Goal: Task Accomplishment & Management: Manage account settings

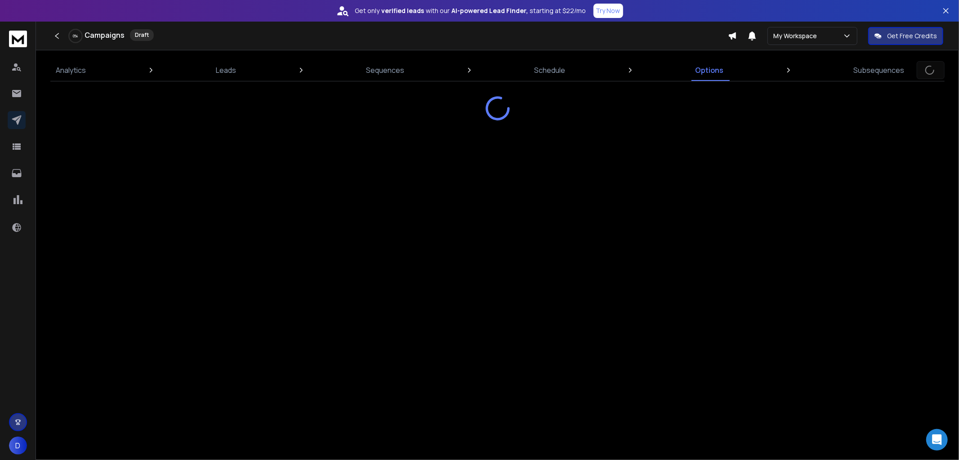
select select "**********"
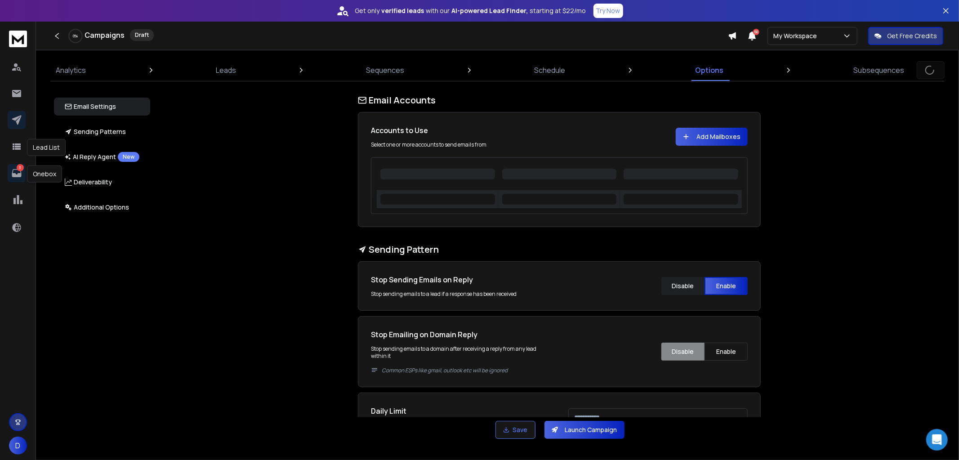
click at [21, 167] on p "3" at bounding box center [20, 167] width 7 height 7
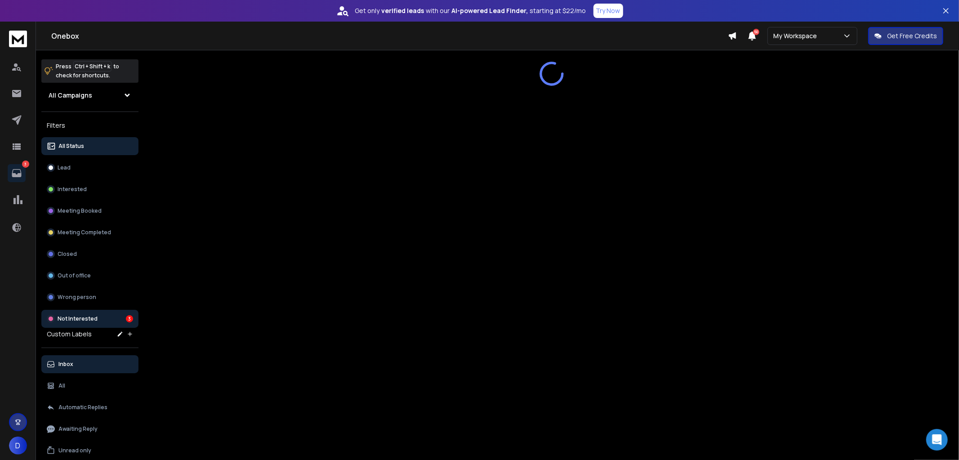
click at [96, 320] on button "Not Interested 3" at bounding box center [89, 319] width 97 height 18
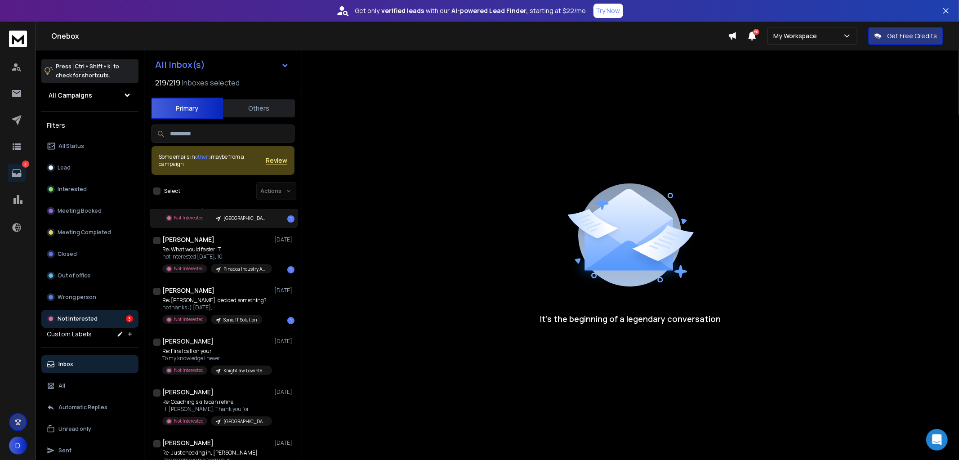
scroll to position [50, 0]
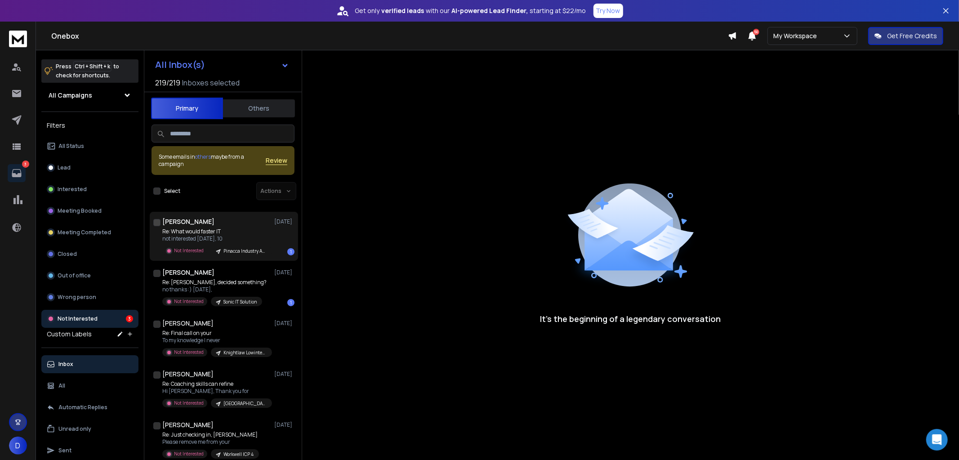
click at [157, 219] on button "button" at bounding box center [156, 222] width 7 height 7
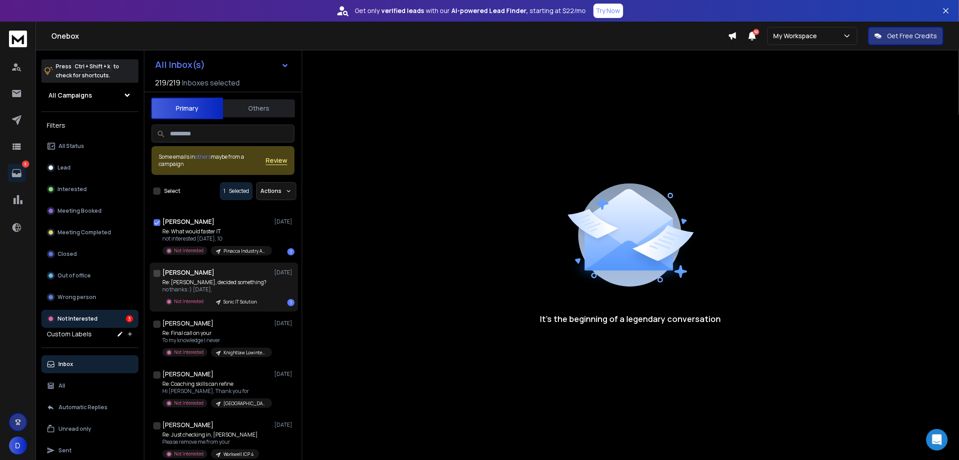
click at [158, 272] on button "button" at bounding box center [156, 273] width 7 height 7
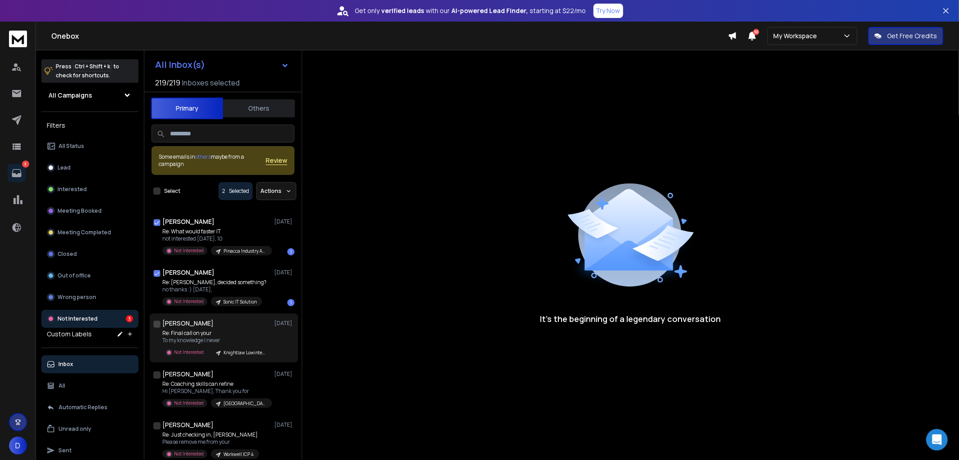
click at [160, 321] on div "[PERSON_NAME] [DATE] Re: Final call on your To my knowledge I never Not Interes…" at bounding box center [224, 337] width 148 height 49
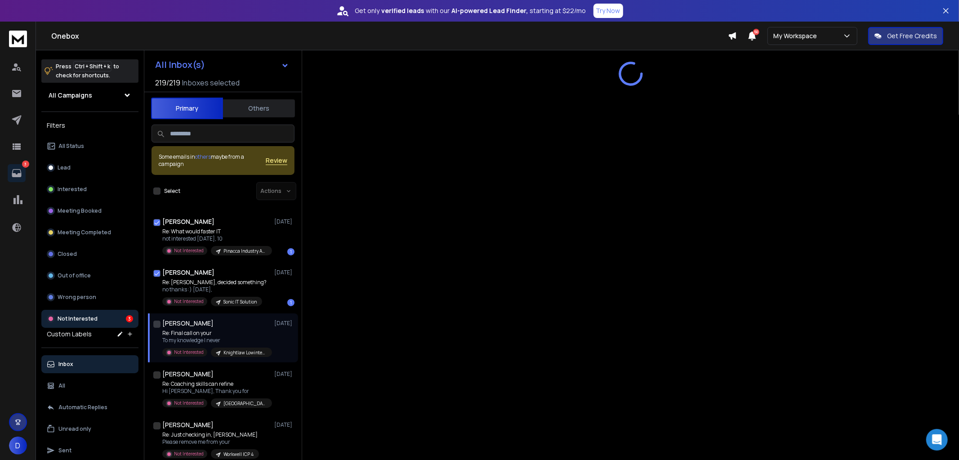
click at [156, 323] on button "button" at bounding box center [156, 323] width 7 height 7
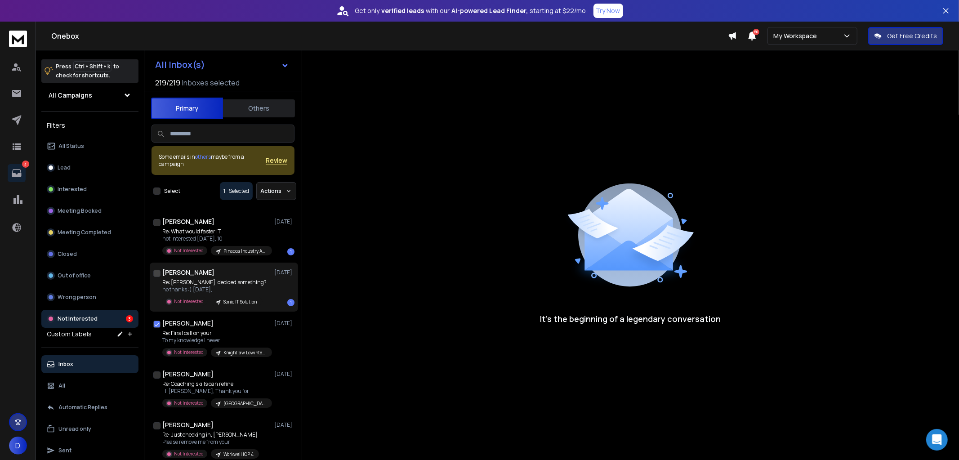
click at [155, 272] on button "button" at bounding box center [156, 273] width 7 height 7
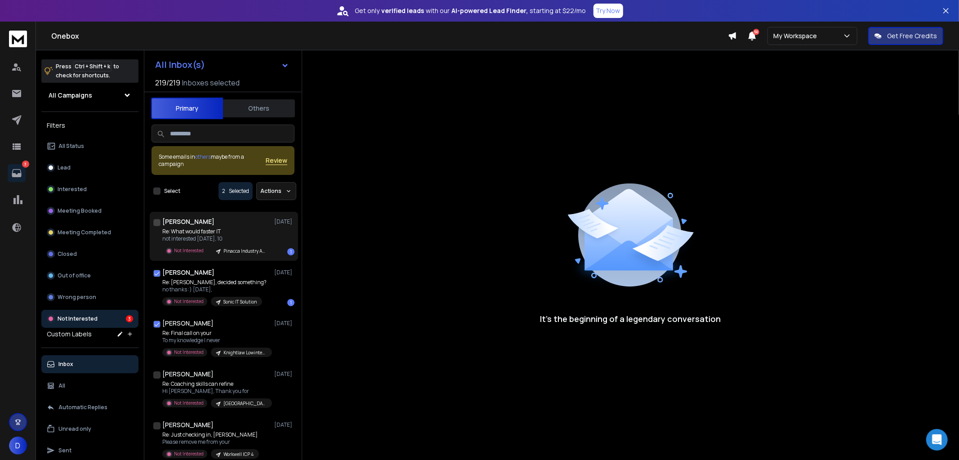
click at [156, 221] on button "button" at bounding box center [156, 222] width 7 height 7
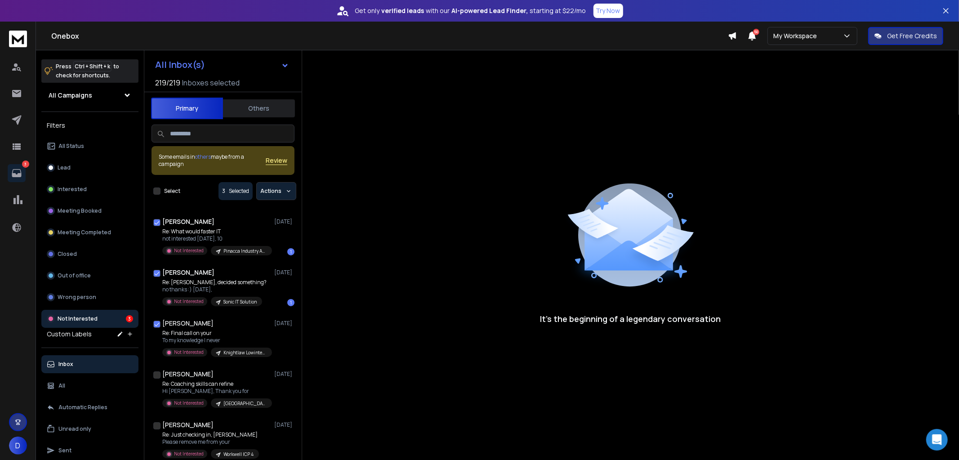
click at [279, 190] on p "Actions" at bounding box center [270, 190] width 21 height 7
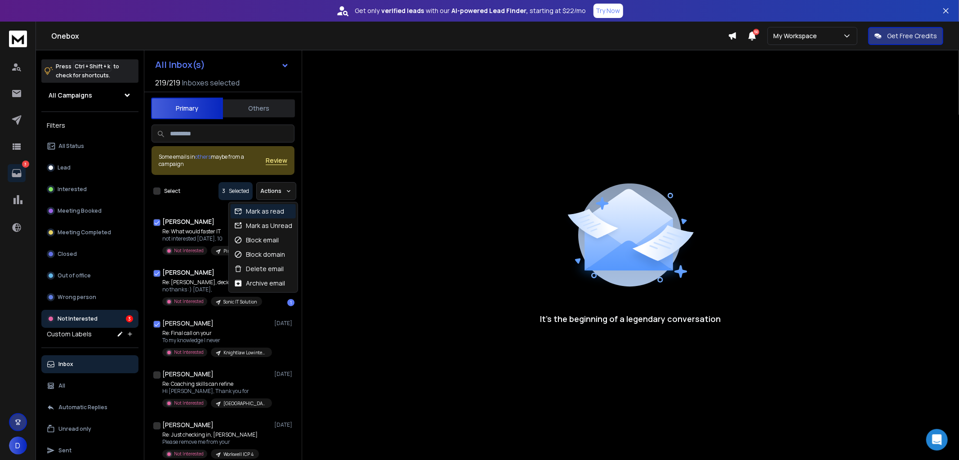
click at [271, 209] on div "Mark as read" at bounding box center [259, 211] width 50 height 9
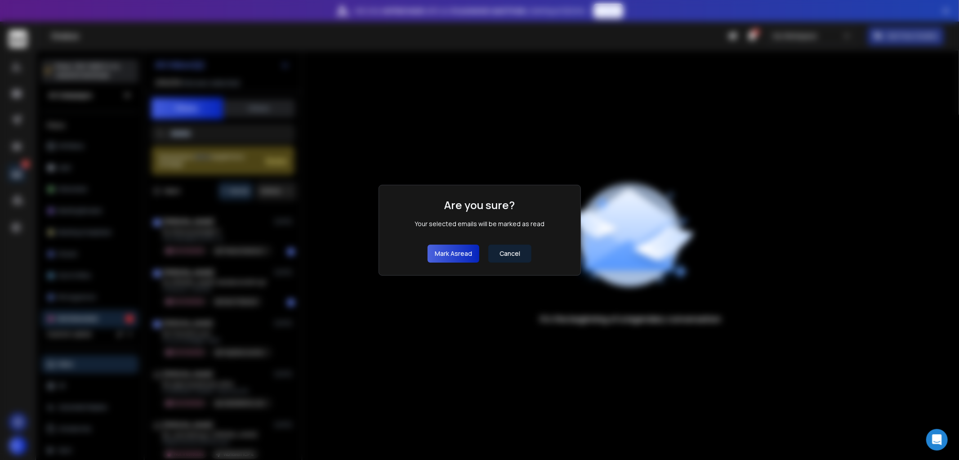
click at [454, 257] on p "Mark as read" at bounding box center [453, 253] width 37 height 9
